Goal: Task Accomplishment & Management: Manage account settings

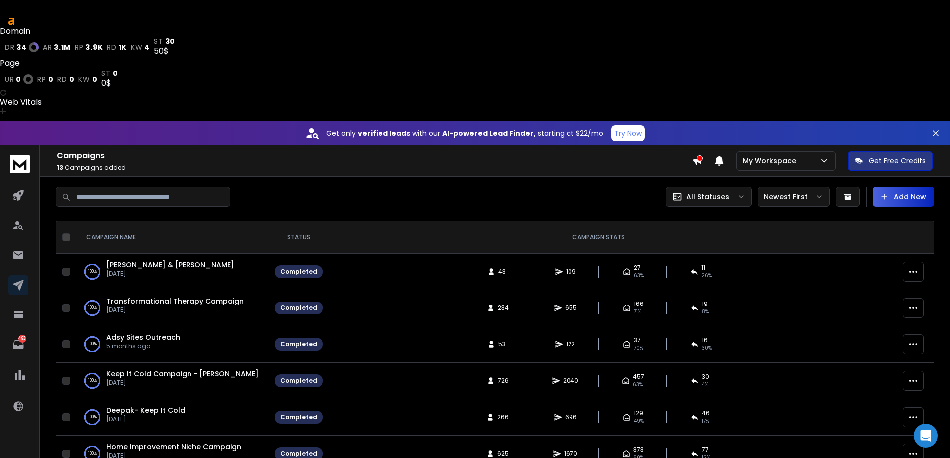
click at [205, 363] on td "100 % Keep It Cold Campaign - [PERSON_NAME] [DATE]" at bounding box center [171, 381] width 195 height 36
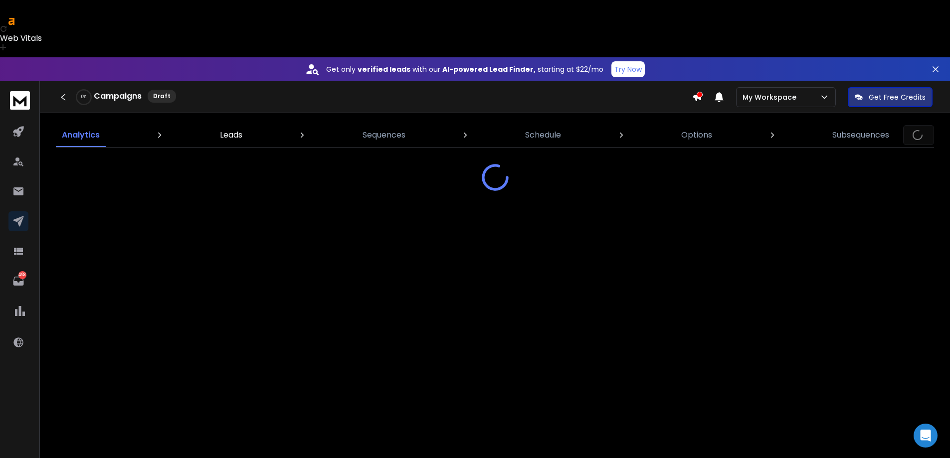
click at [228, 113] on div "Analytics Leads Sequences Schedule Options Subsequences" at bounding box center [495, 160] width 910 height 94
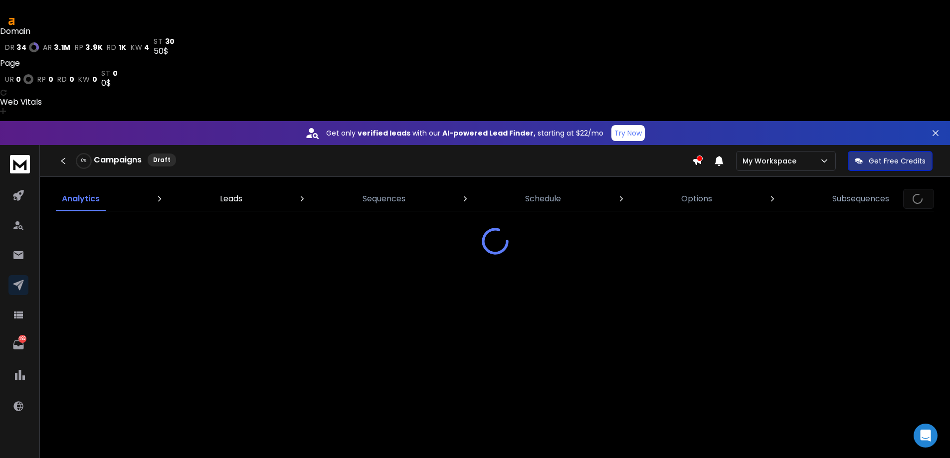
click at [236, 193] on p "Leads" at bounding box center [231, 199] width 22 height 12
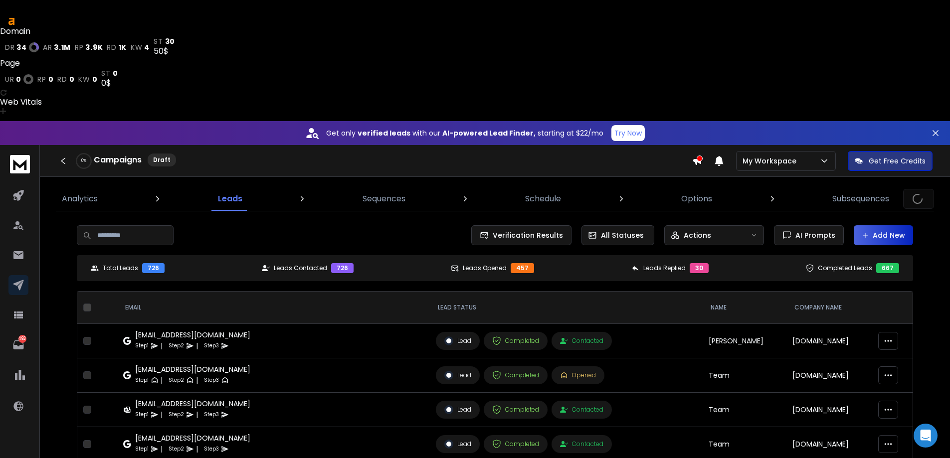
click at [888, 225] on button "Add New" at bounding box center [883, 235] width 59 height 20
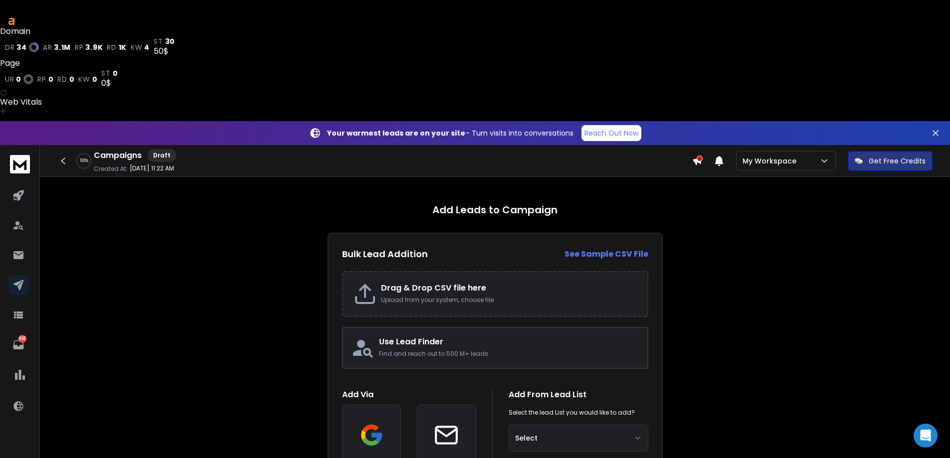
click at [454, 296] on p "Upload from your system, choose file" at bounding box center [509, 300] width 256 height 8
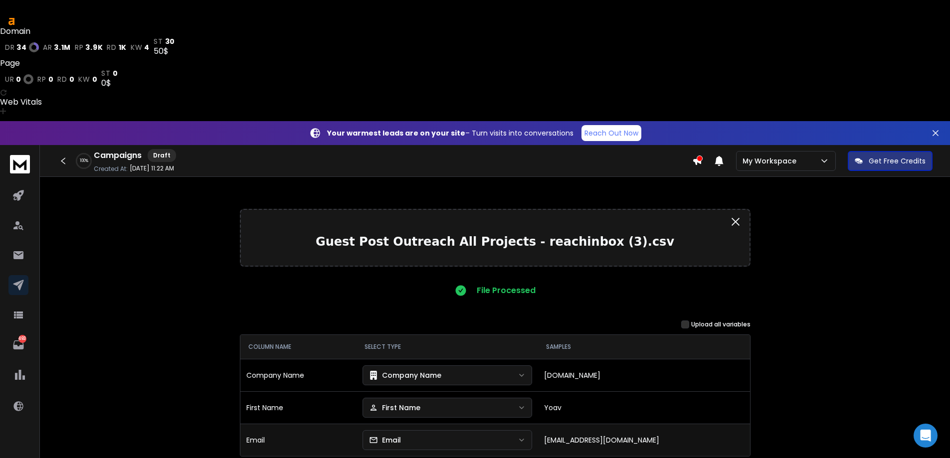
scroll to position [46, 0]
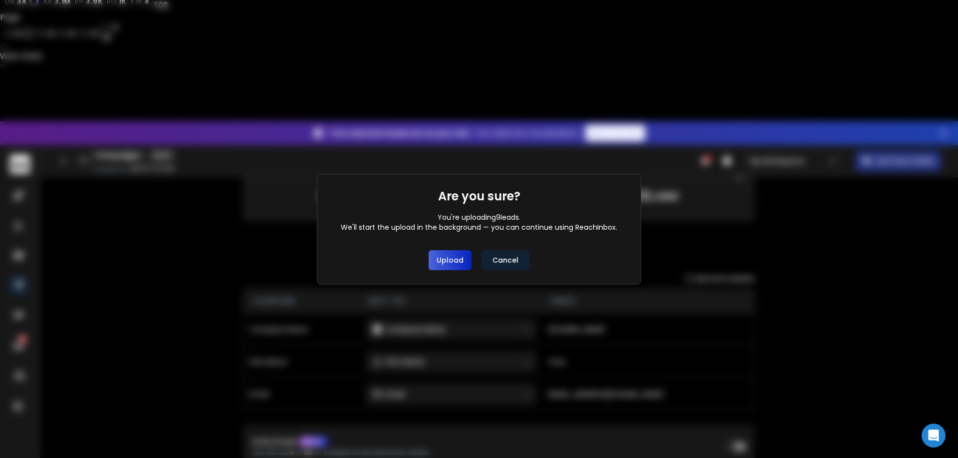
click at [446, 259] on button "Upload" at bounding box center [449, 260] width 43 height 20
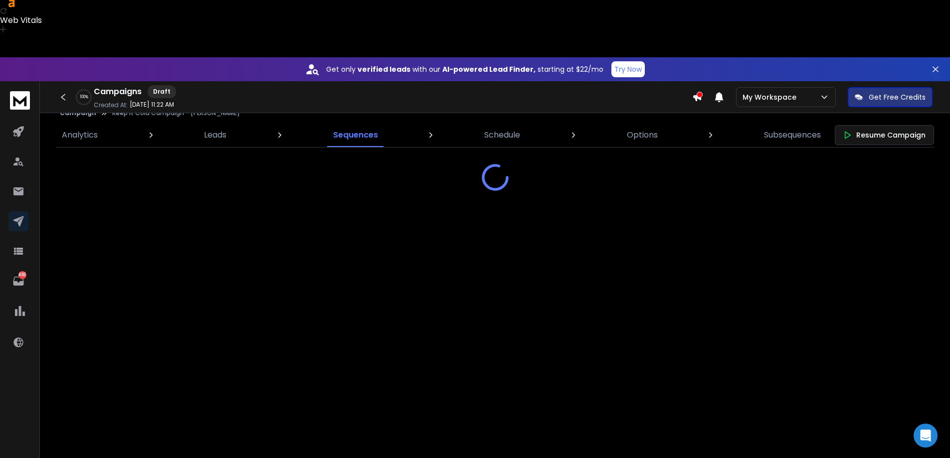
scroll to position [41, 0]
